Goal: Task Accomplishment & Management: Use online tool/utility

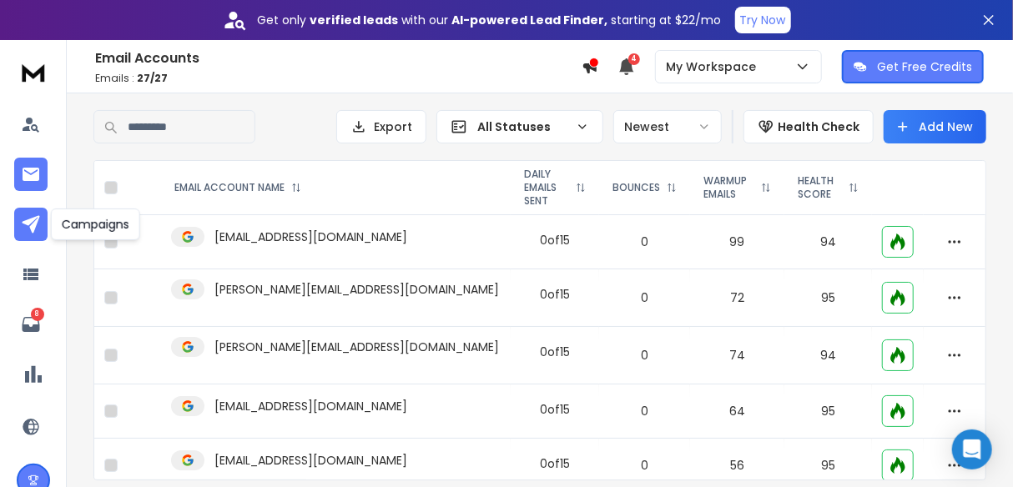
click at [30, 219] on icon at bounding box center [31, 224] width 18 height 18
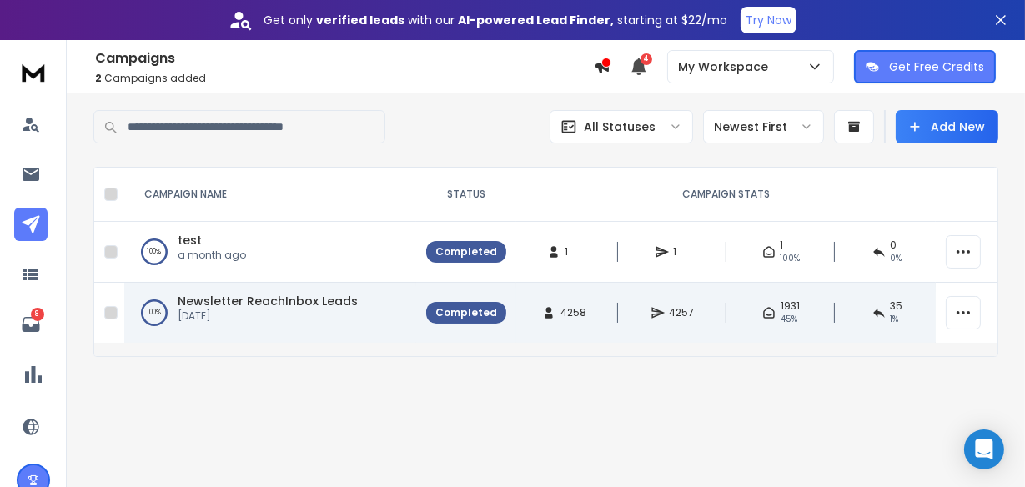
click at [272, 296] on span "Newsletter ReachInbox Leads" at bounding box center [268, 301] width 180 height 17
